Goal: Check status

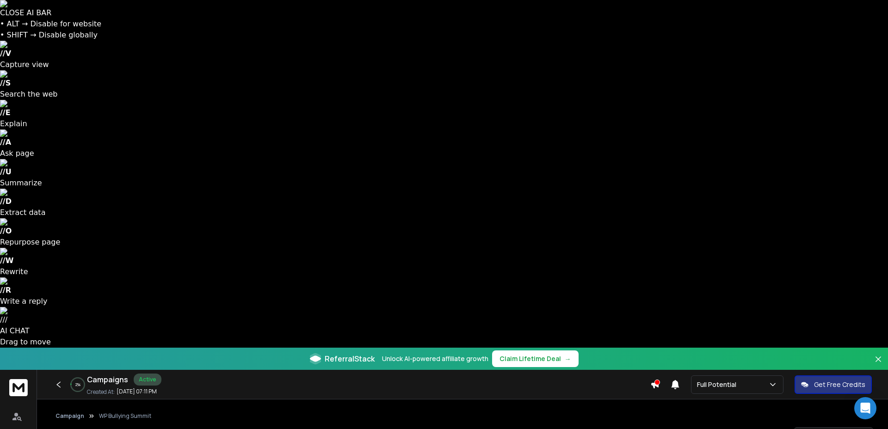
scroll to position [2, 0]
click at [71, 429] on p "Analytics" at bounding box center [74, 434] width 34 height 11
